Goal: Navigation & Orientation: Find specific page/section

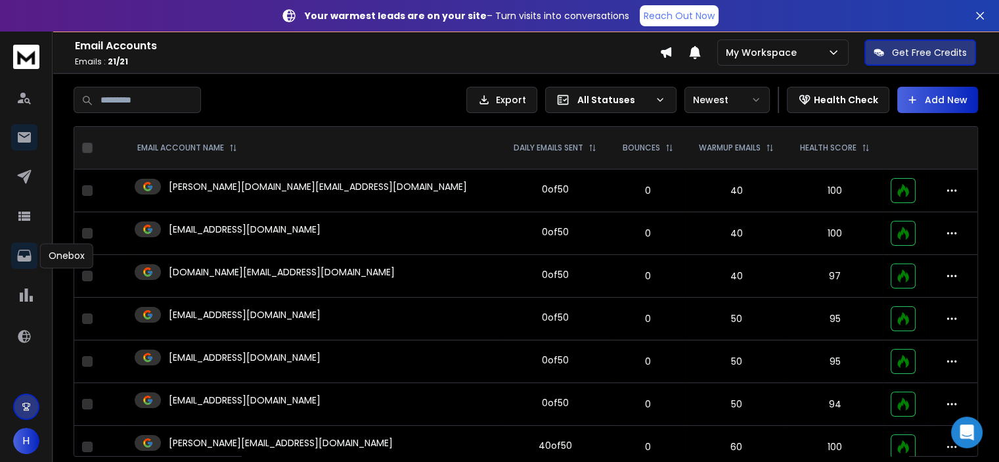
click at [28, 259] on icon at bounding box center [24, 255] width 14 height 12
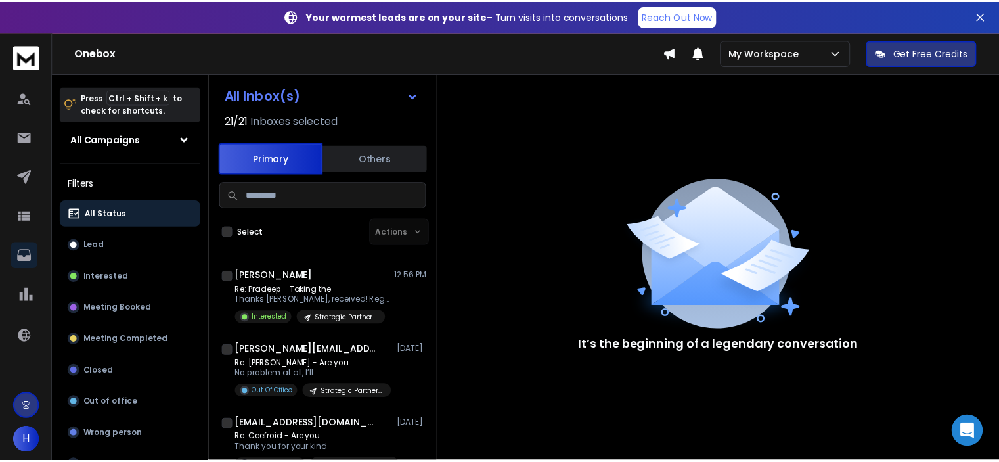
scroll to position [66, 0]
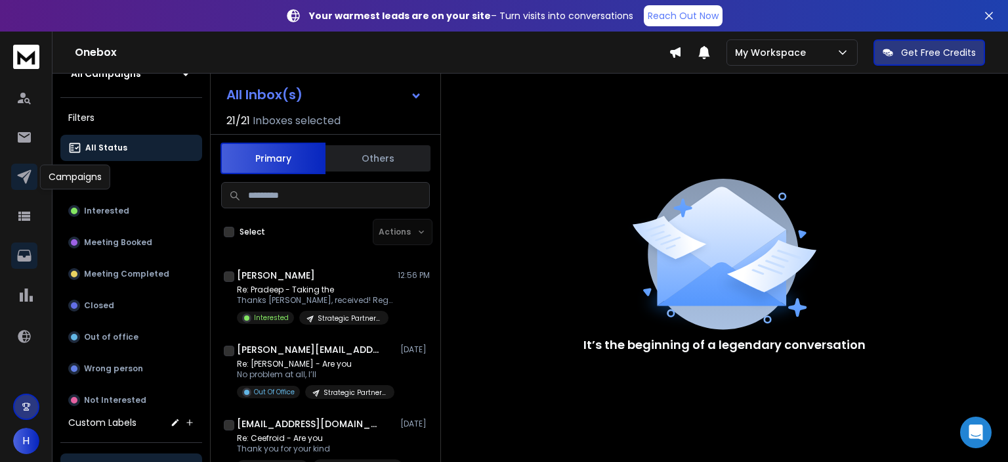
click at [29, 175] on icon at bounding box center [24, 176] width 14 height 14
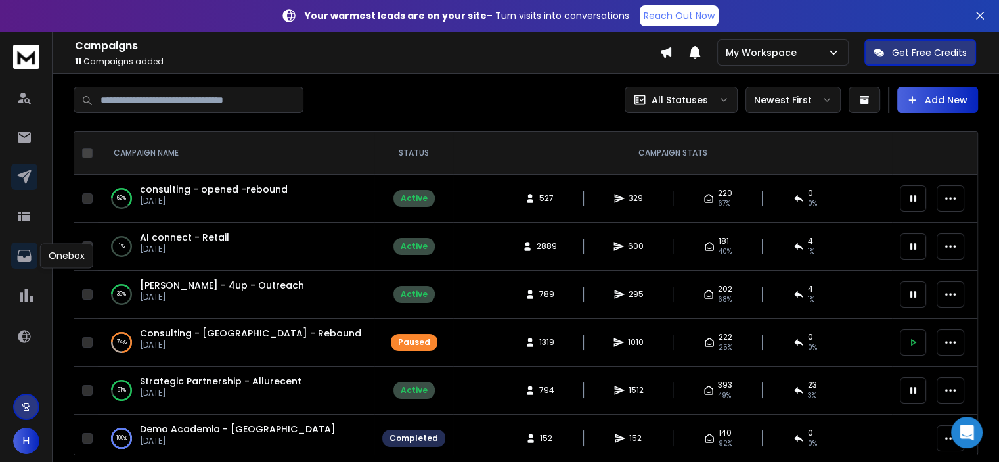
click at [22, 263] on icon at bounding box center [24, 256] width 16 height 16
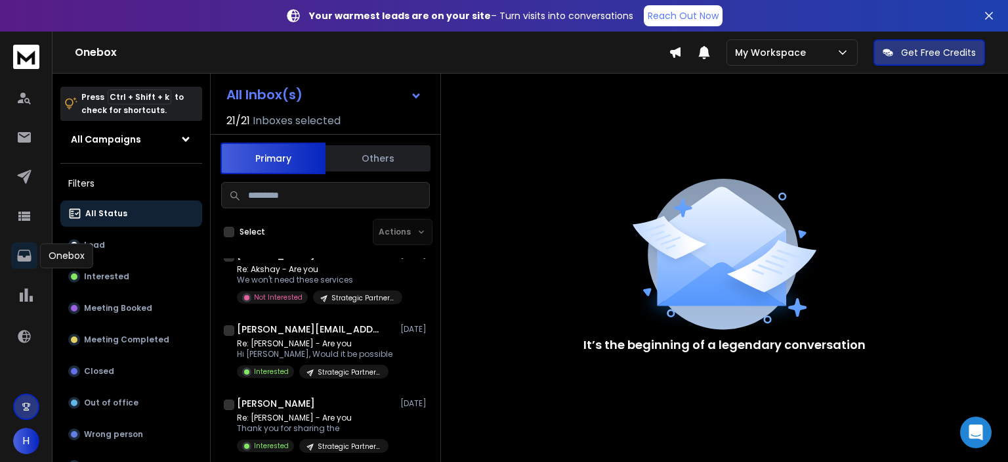
scroll to position [263, 0]
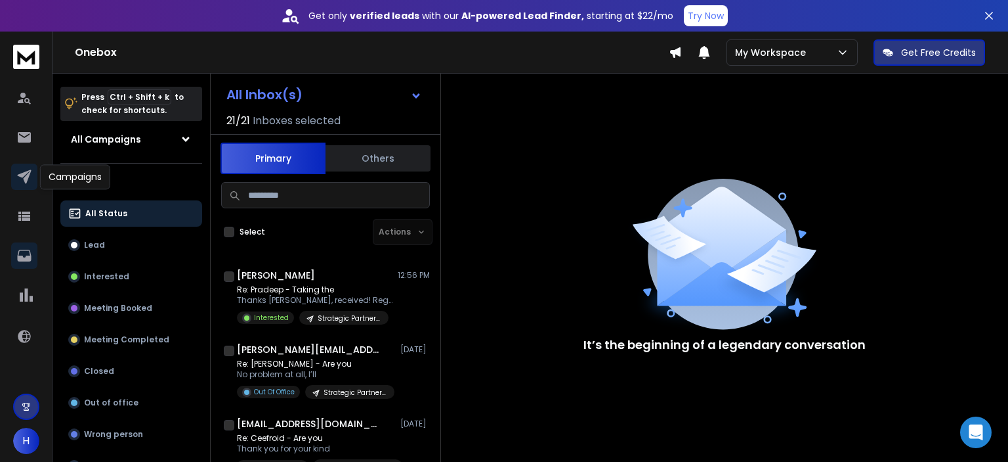
click at [16, 171] on icon at bounding box center [24, 177] width 16 height 16
